Goal: Navigation & Orientation: Find specific page/section

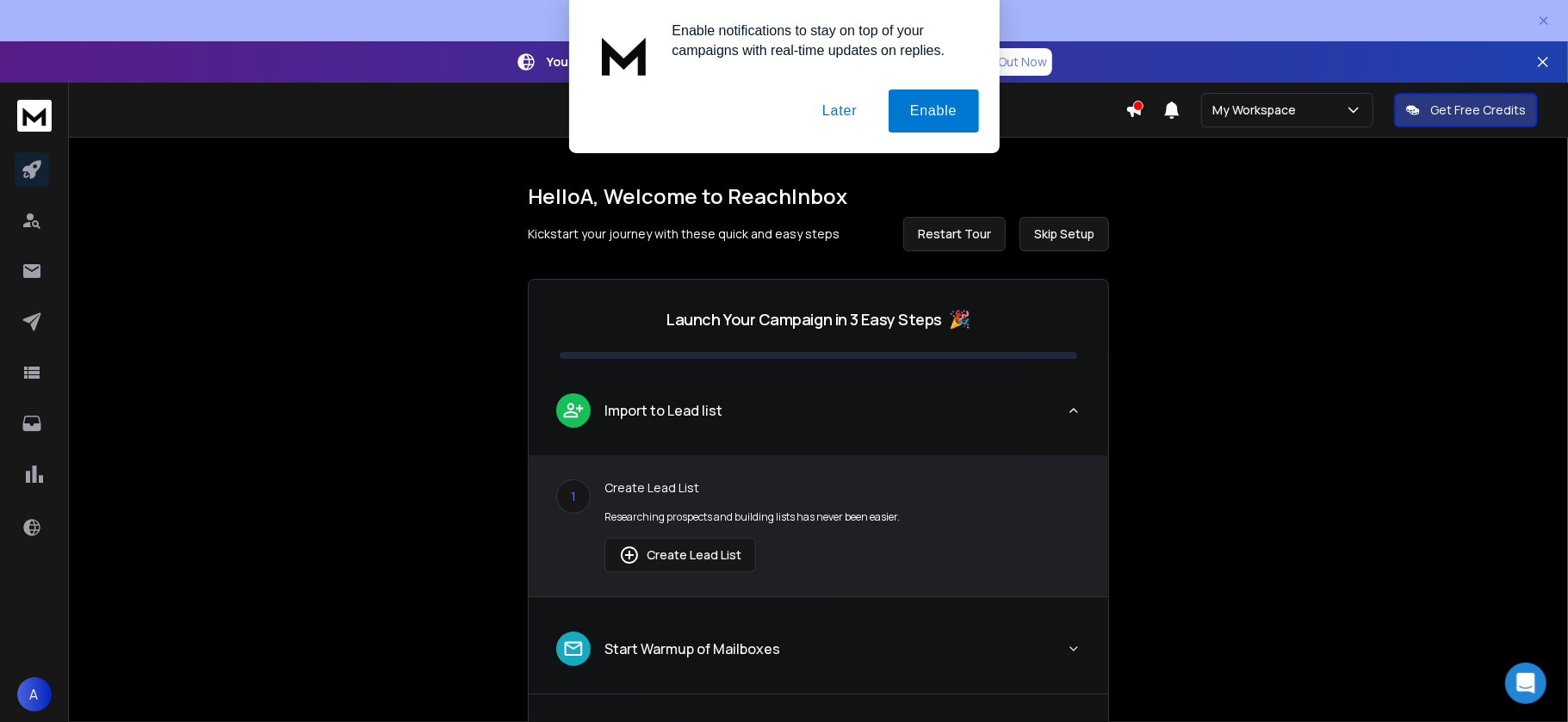
click at [852, 111] on button "Later" at bounding box center [839, 111] width 78 height 43
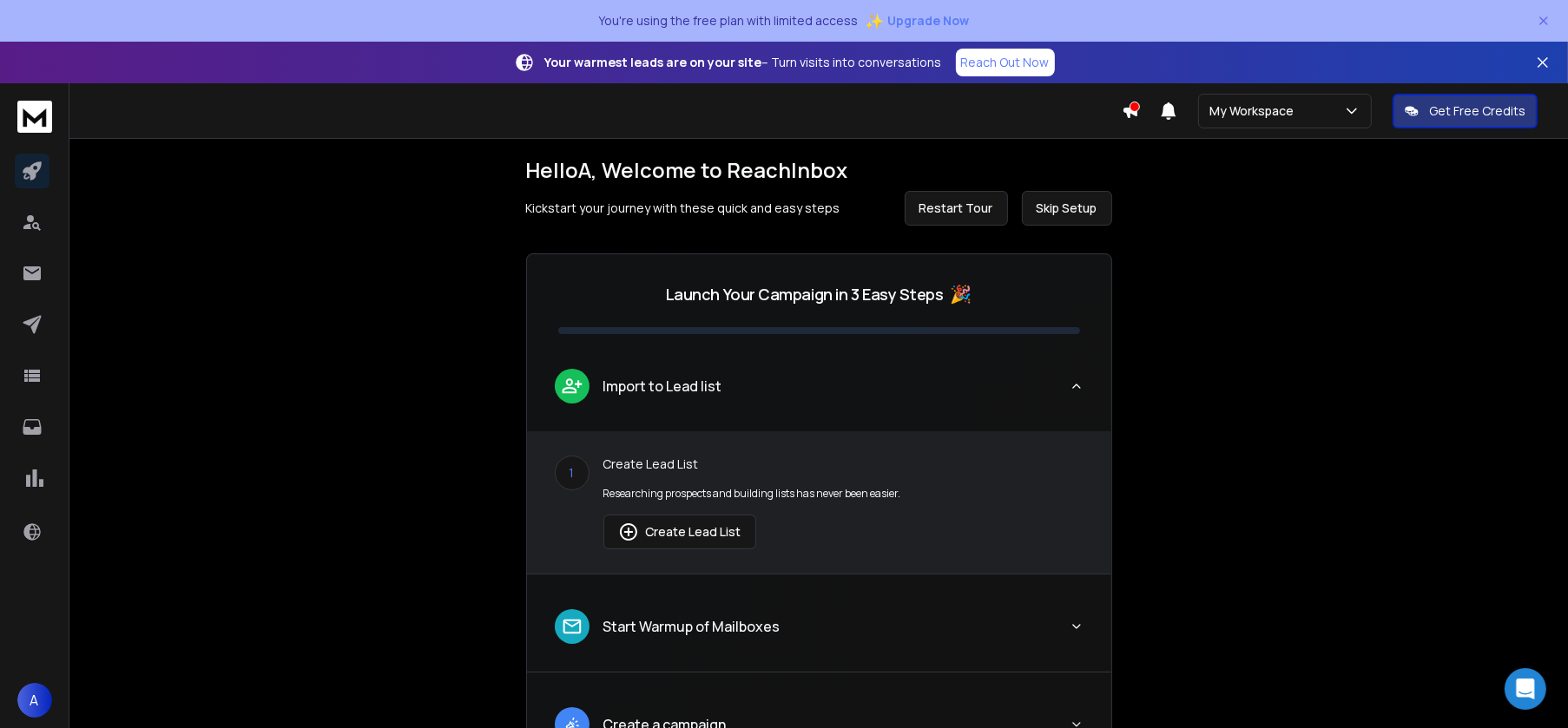
scroll to position [114, 0]
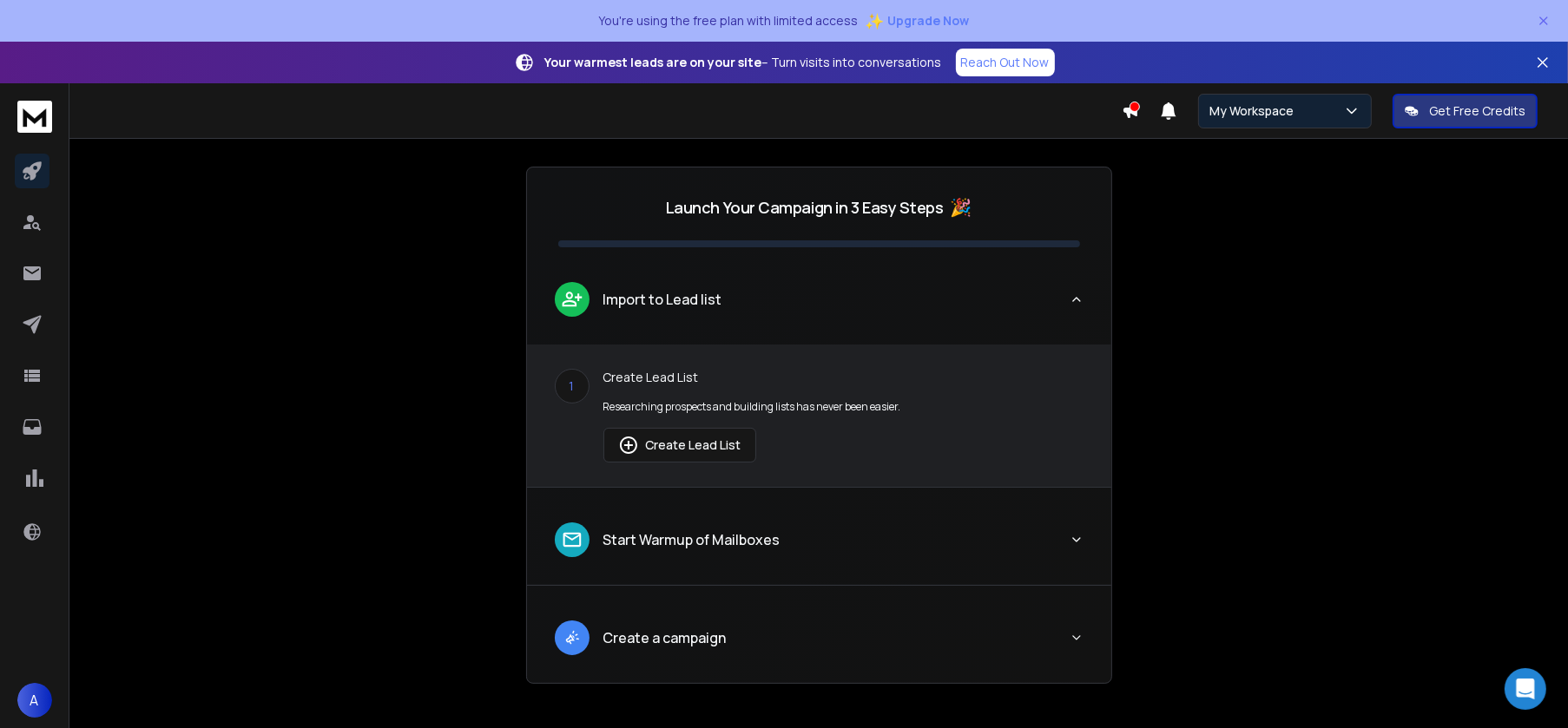
click at [1268, 107] on p "My Workspace" at bounding box center [1255, 111] width 91 height 18
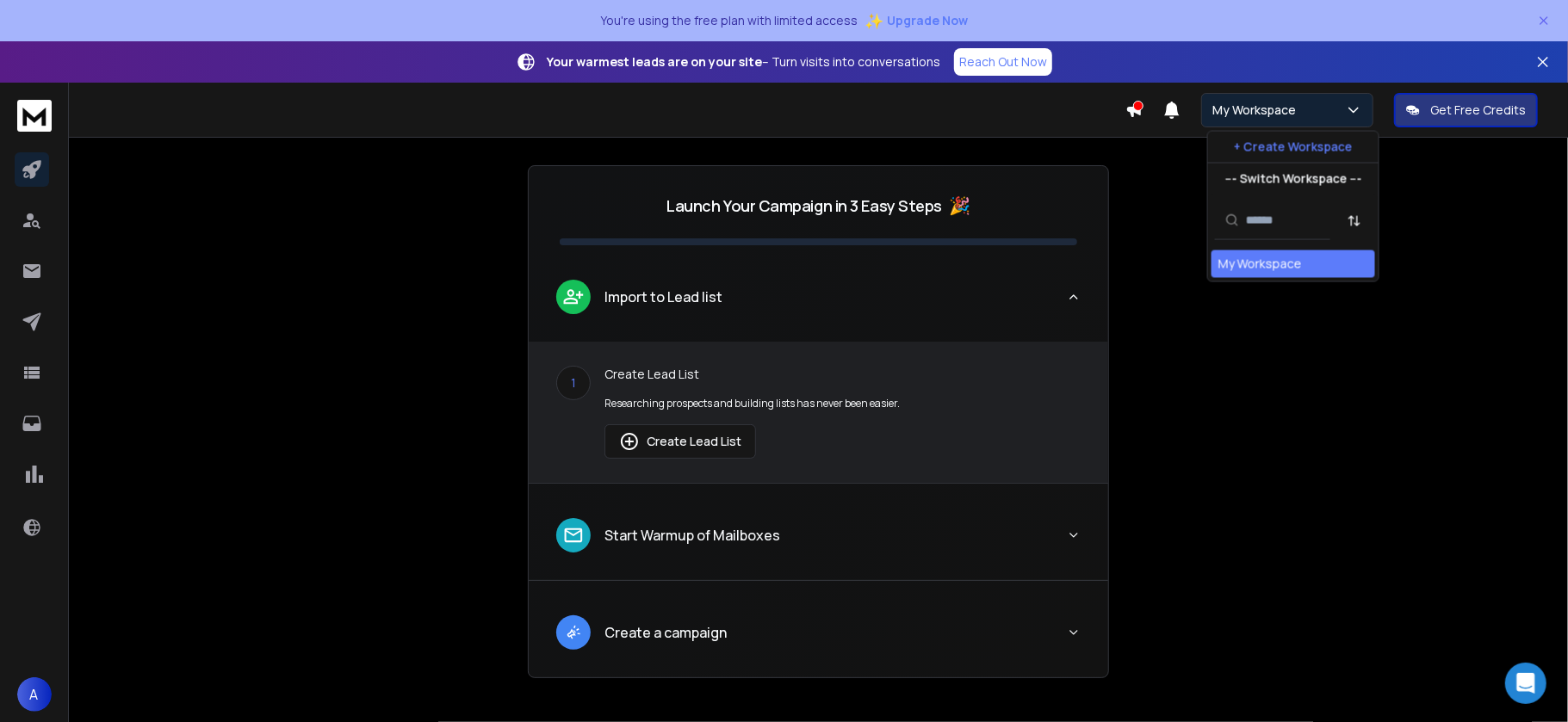
click at [1258, 106] on p "My Workspace" at bounding box center [1257, 110] width 91 height 17
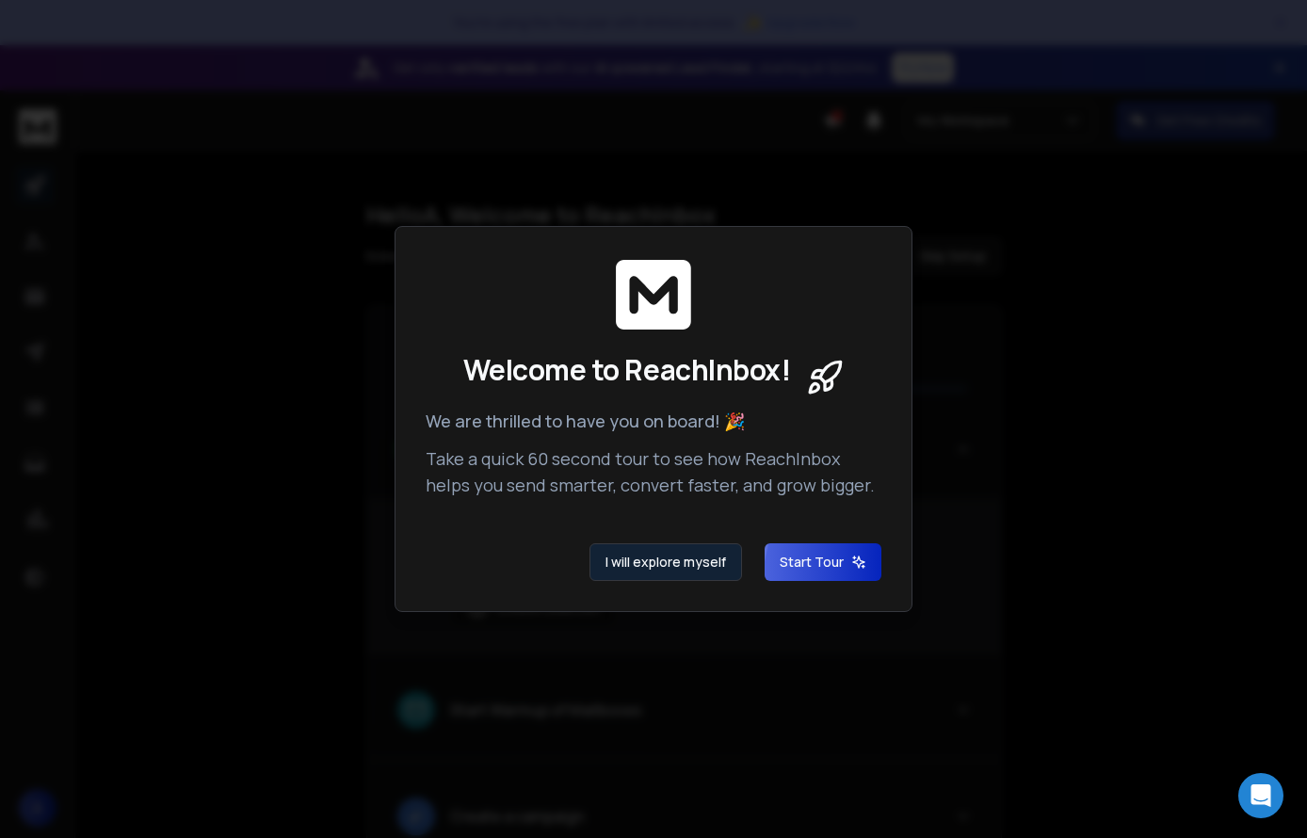
click at [701, 561] on button "I will explore myself" at bounding box center [666, 562] width 153 height 38
